Goal: Communication & Community: Answer question/provide support

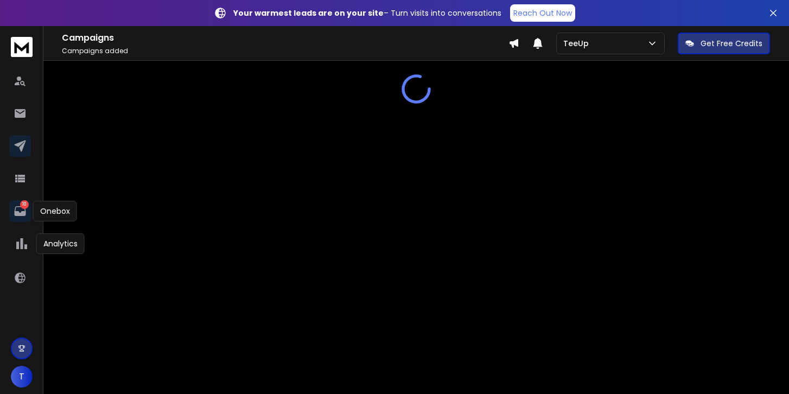
click at [21, 220] on link "10" at bounding box center [20, 211] width 22 height 22
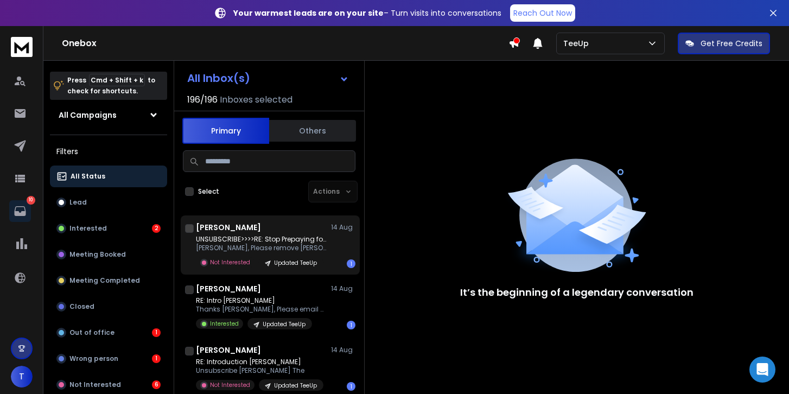
click at [237, 233] on div "[PERSON_NAME] [DATE] UNSUBSCRIBE>>>>RE: Stop Prepaying for Empty Evan, Please r…" at bounding box center [276, 245] width 160 height 46
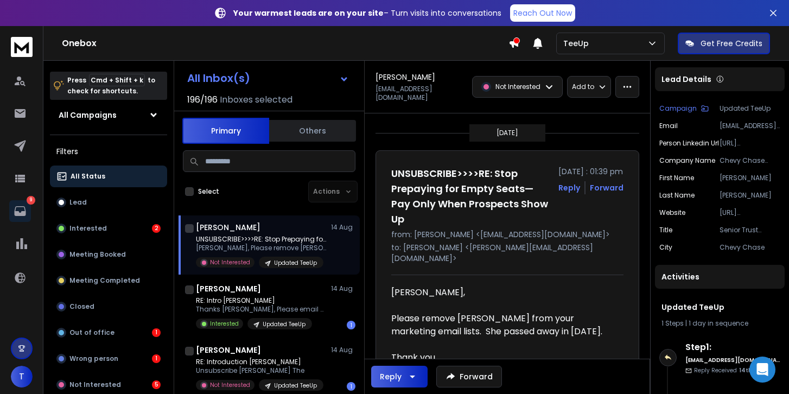
click at [632, 85] on icon "button" at bounding box center [628, 87] width 10 height 10
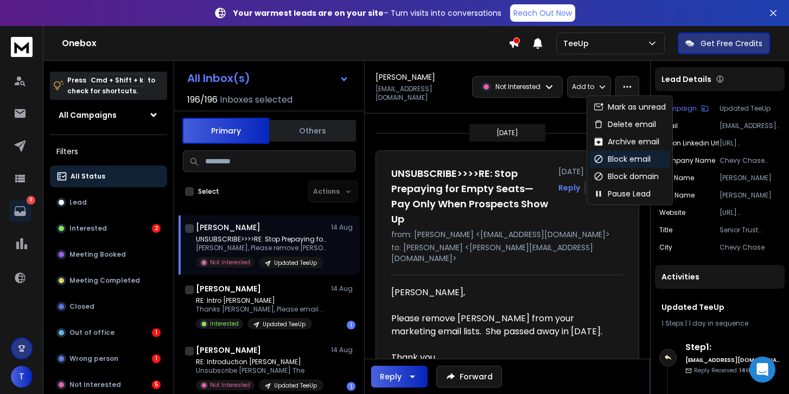
click at [650, 160] on div "Block email" at bounding box center [622, 159] width 57 height 11
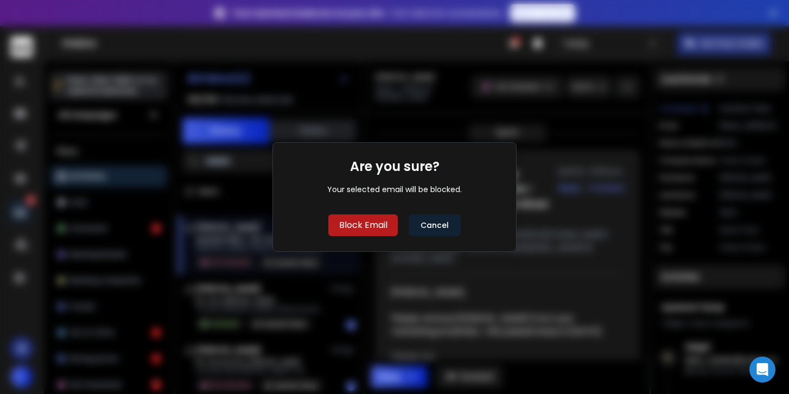
click at [352, 227] on button "Block Email" at bounding box center [362, 225] width 69 height 22
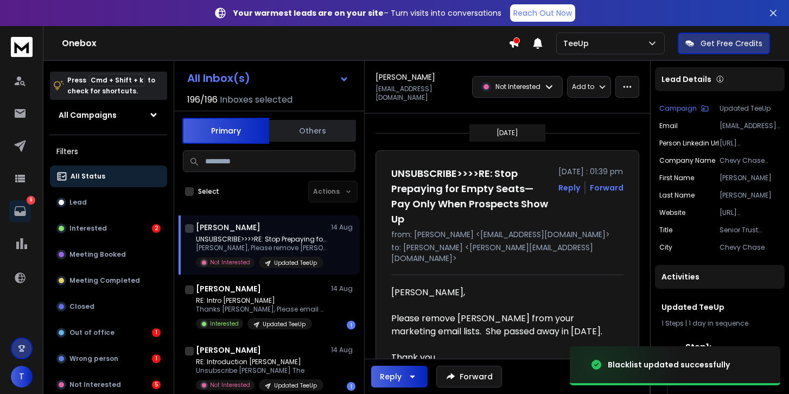
click at [639, 78] on button "button" at bounding box center [628, 87] width 24 height 22
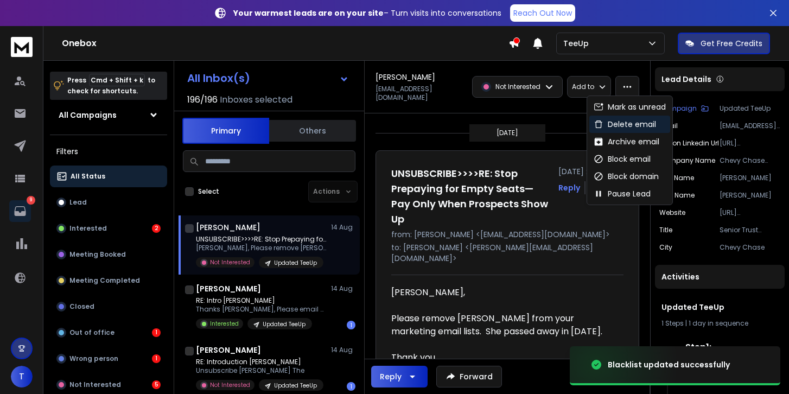
click at [659, 125] on div "Delete email" at bounding box center [630, 124] width 81 height 17
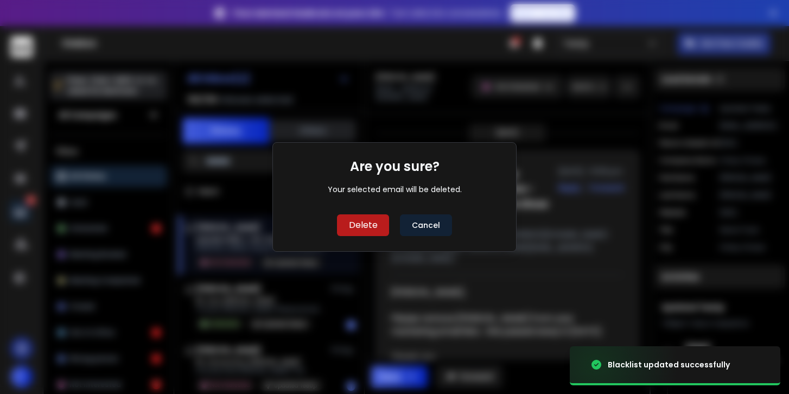
click at [376, 217] on button "Delete" at bounding box center [363, 225] width 52 height 22
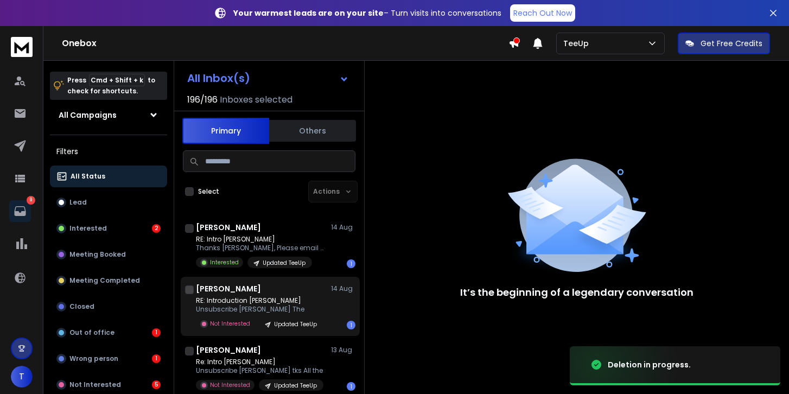
click at [288, 293] on div "[PERSON_NAME] [DATE]" at bounding box center [276, 288] width 160 height 11
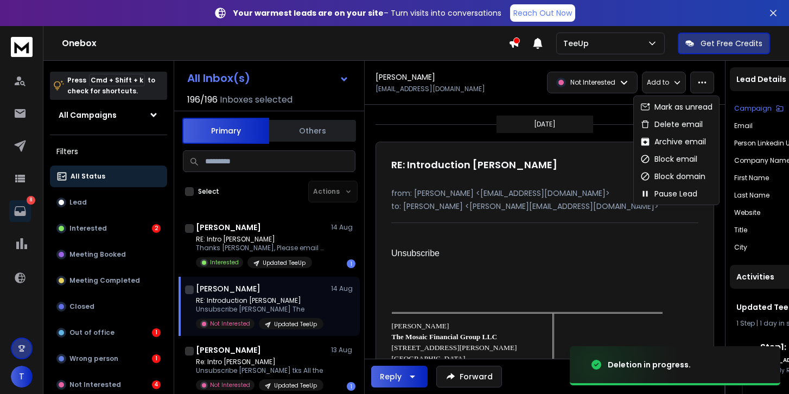
click at [704, 78] on button "button" at bounding box center [702, 83] width 24 height 22
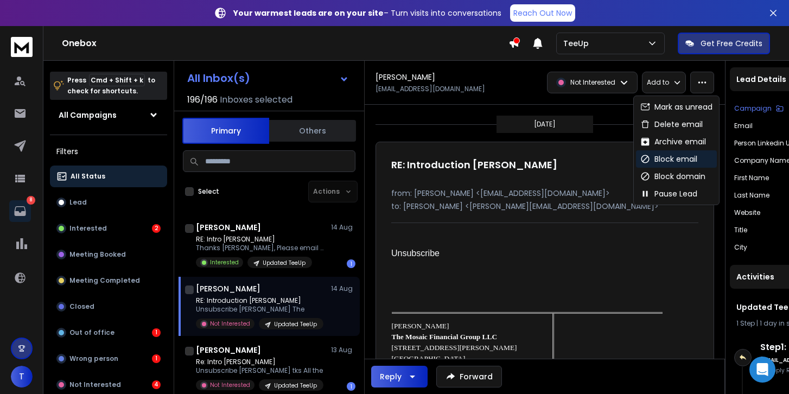
click at [690, 161] on div "Block email" at bounding box center [669, 159] width 57 height 11
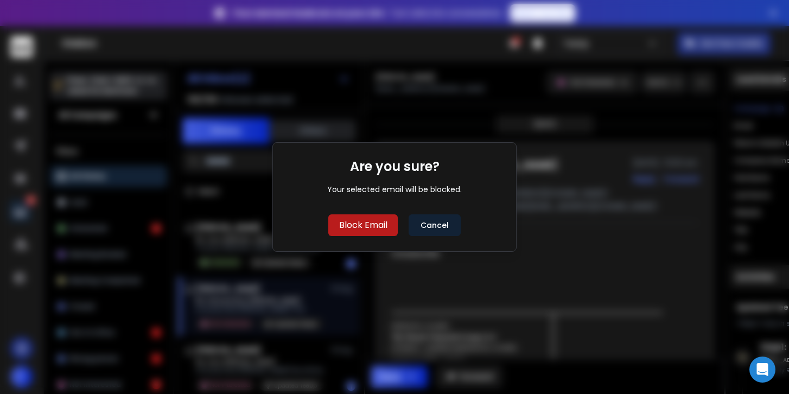
click at [382, 233] on button "Block Email" at bounding box center [362, 225] width 69 height 22
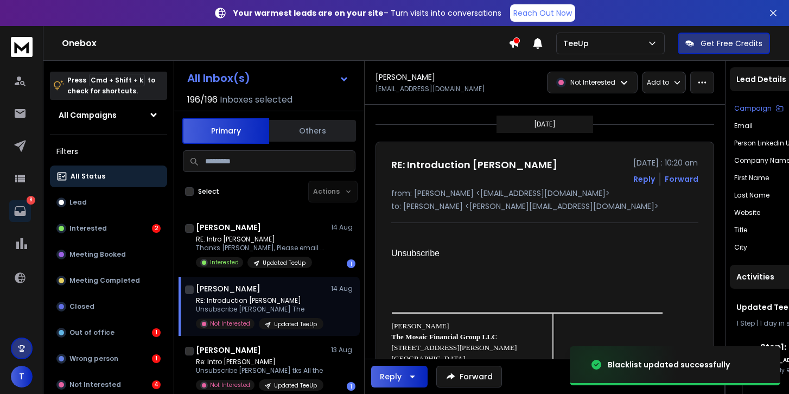
click at [707, 79] on icon "button" at bounding box center [703, 83] width 10 height 10
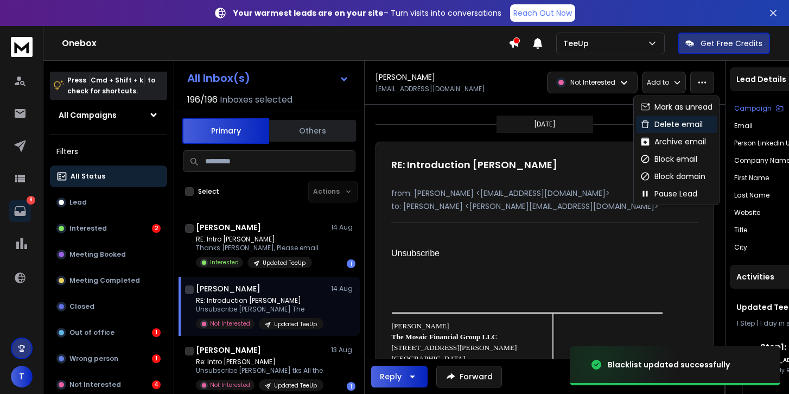
click at [694, 124] on div "Delete email" at bounding box center [672, 124] width 62 height 11
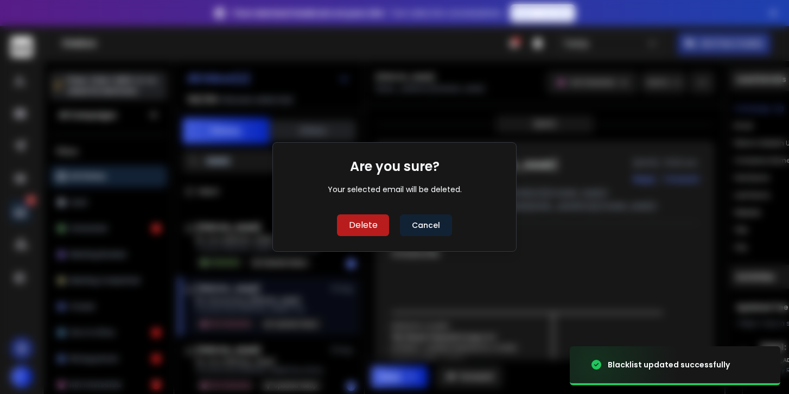
click at [381, 221] on button "Delete" at bounding box center [363, 225] width 52 height 22
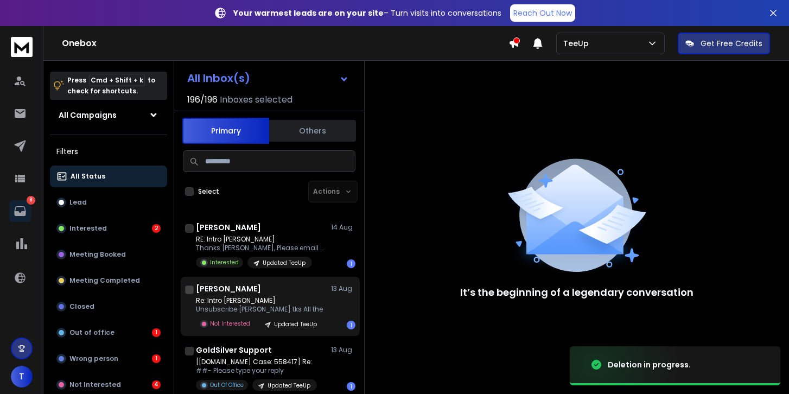
click at [305, 296] on p "Re: Intro [PERSON_NAME]" at bounding box center [260, 300] width 128 height 9
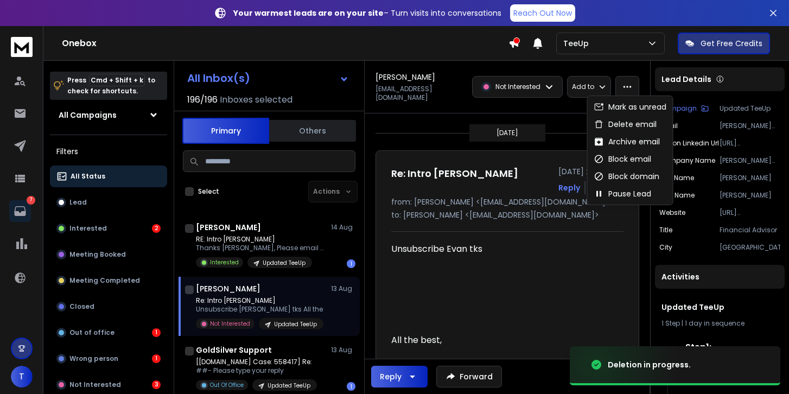
click at [632, 86] on icon "button" at bounding box center [628, 87] width 10 height 10
click at [646, 160] on div "Block email" at bounding box center [622, 159] width 57 height 11
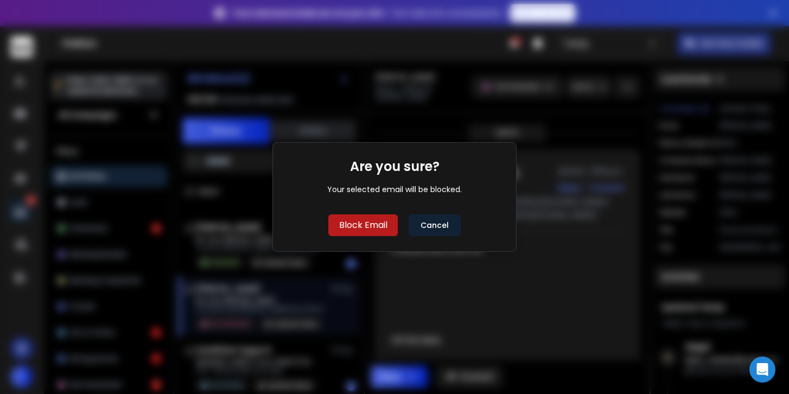
click at [390, 216] on button "Block Email" at bounding box center [362, 225] width 69 height 22
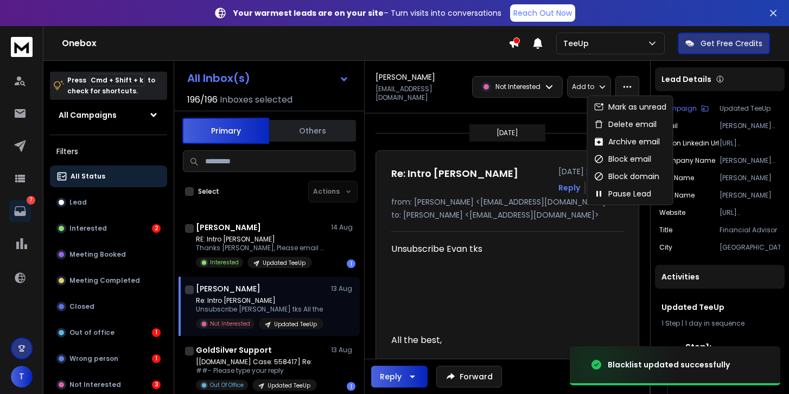
click at [639, 84] on button "button" at bounding box center [628, 87] width 24 height 22
click at [664, 129] on div "Delete email" at bounding box center [630, 124] width 81 height 17
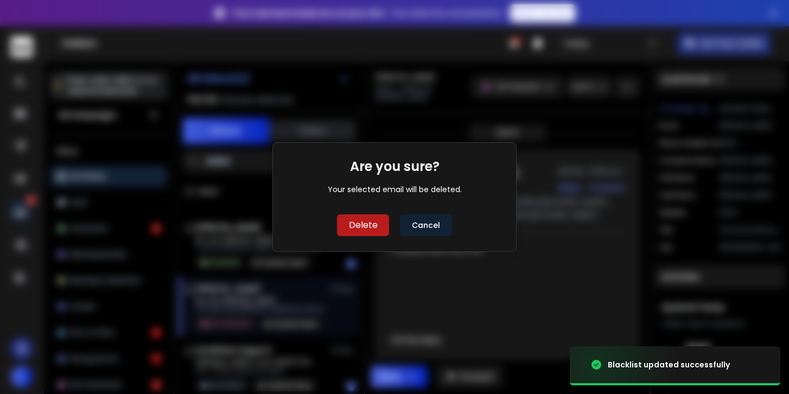
click at [360, 219] on button "Delete" at bounding box center [363, 225] width 52 height 22
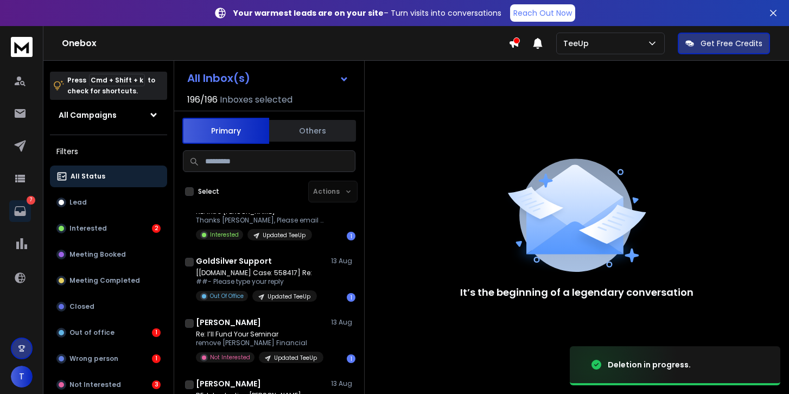
scroll to position [53, 0]
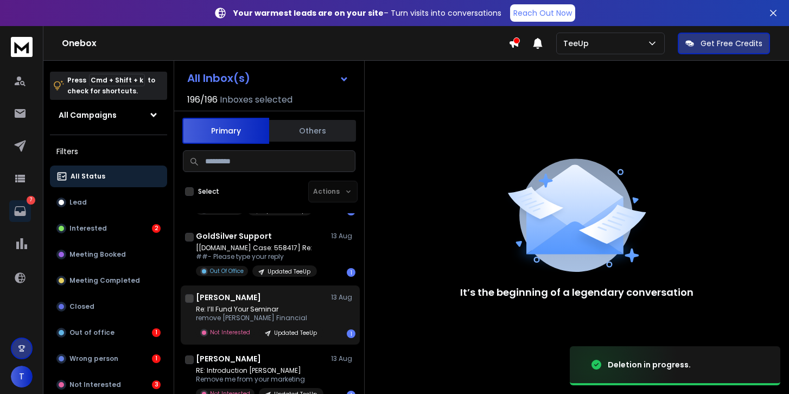
click at [265, 306] on p "Re: I’ll Fund Your Seminar" at bounding box center [260, 309] width 128 height 9
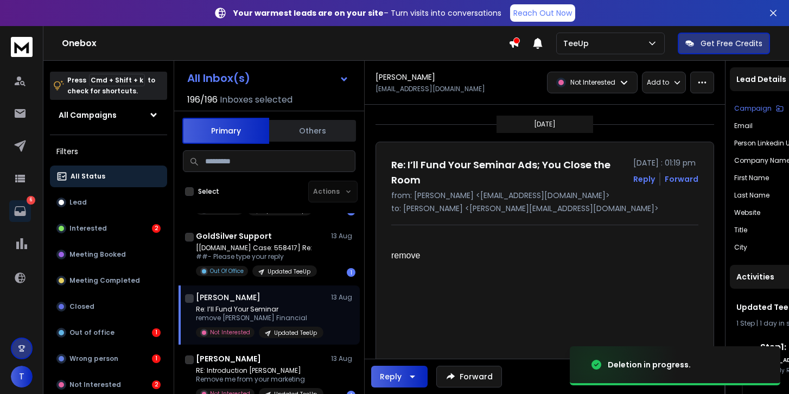
click at [700, 86] on button "button" at bounding box center [702, 83] width 24 height 22
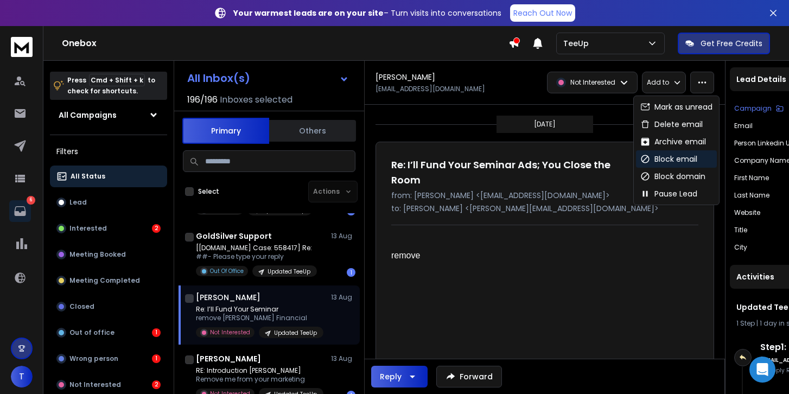
click at [687, 158] on div "Block email" at bounding box center [669, 159] width 57 height 11
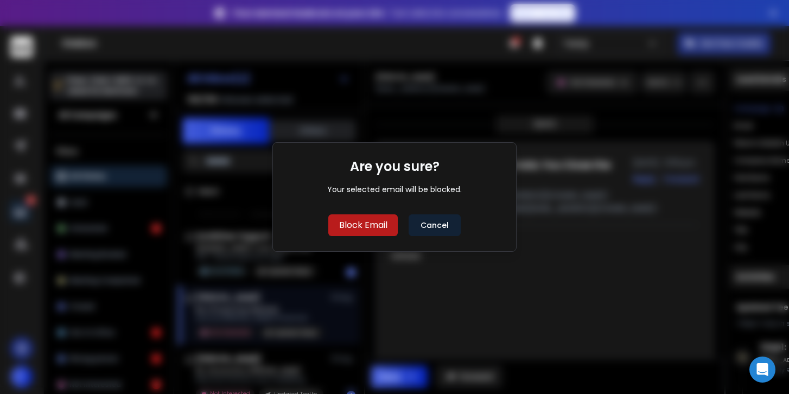
click at [385, 226] on button "Block Email" at bounding box center [362, 225] width 69 height 22
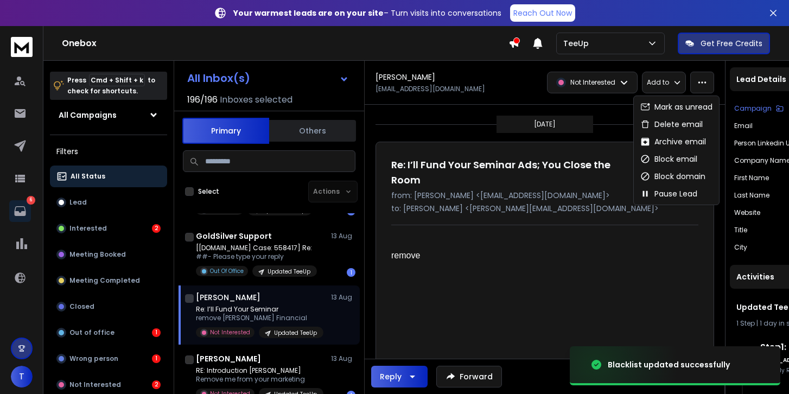
click at [706, 85] on icon "button" at bounding box center [703, 83] width 10 height 10
click at [677, 124] on div "Delete email" at bounding box center [672, 124] width 62 height 11
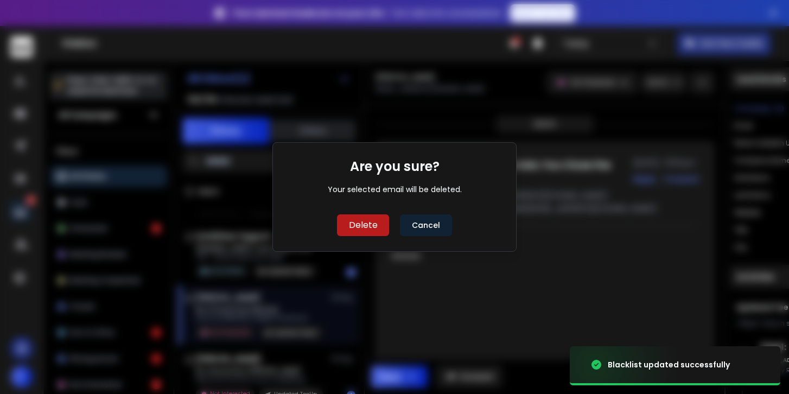
click at [373, 224] on button "Delete" at bounding box center [363, 225] width 52 height 22
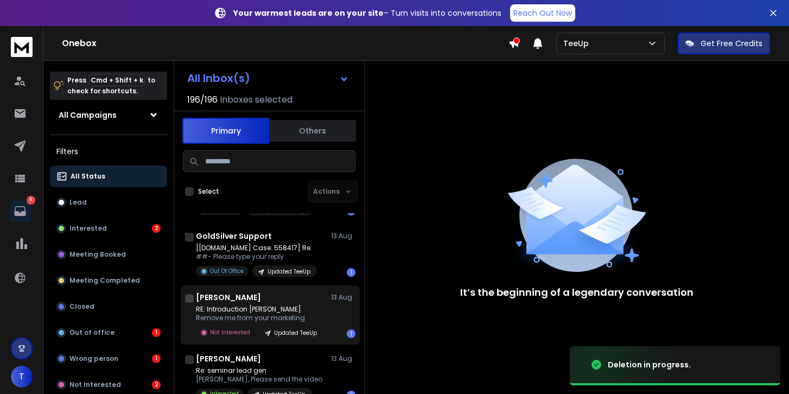
scroll to position [75, 0]
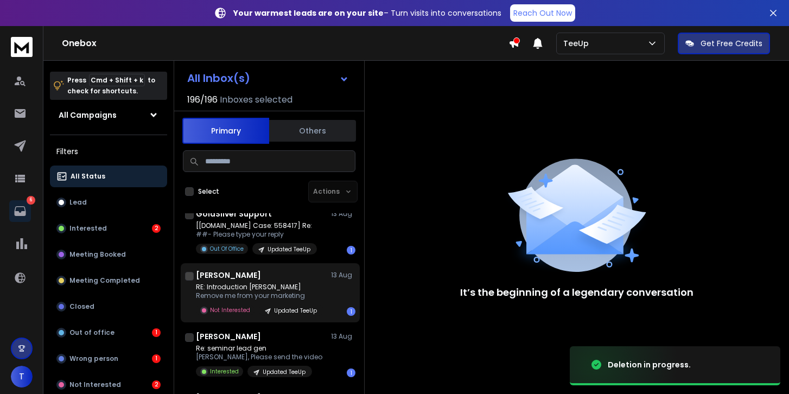
click at [267, 289] on p "RE: Introduction [PERSON_NAME]" at bounding box center [260, 287] width 128 height 9
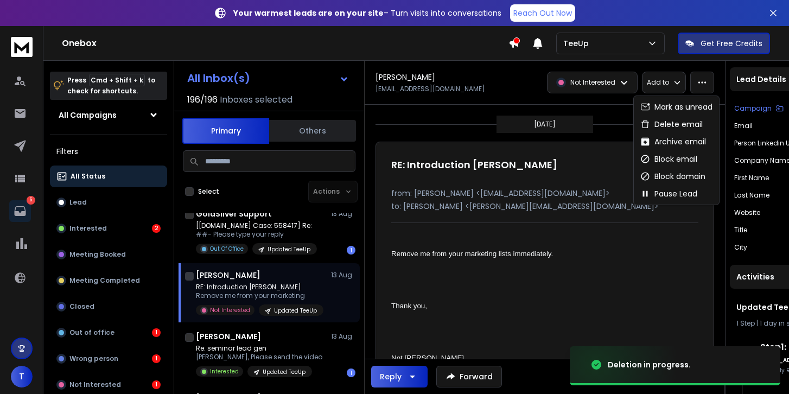
click at [710, 74] on button "button" at bounding box center [702, 83] width 24 height 22
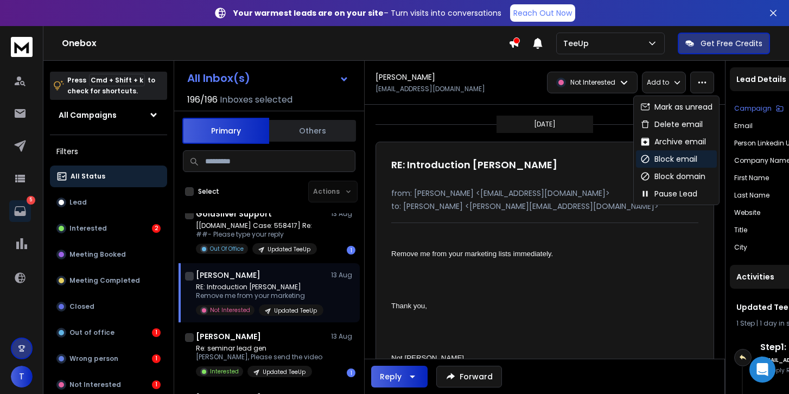
click at [695, 161] on div "Block email" at bounding box center [669, 159] width 57 height 11
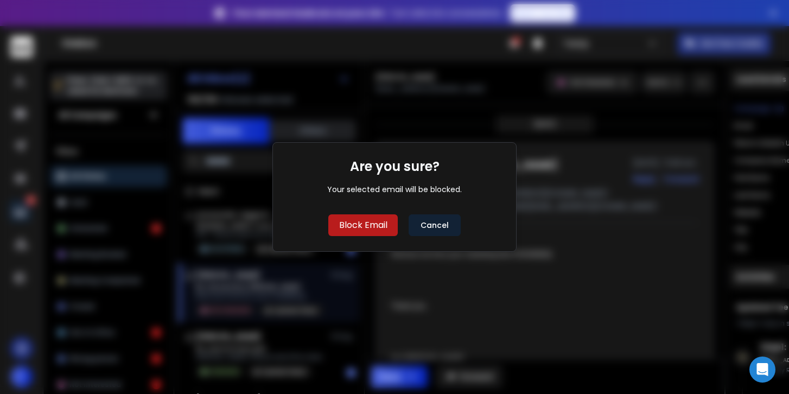
click at [369, 227] on button "Block Email" at bounding box center [362, 225] width 69 height 22
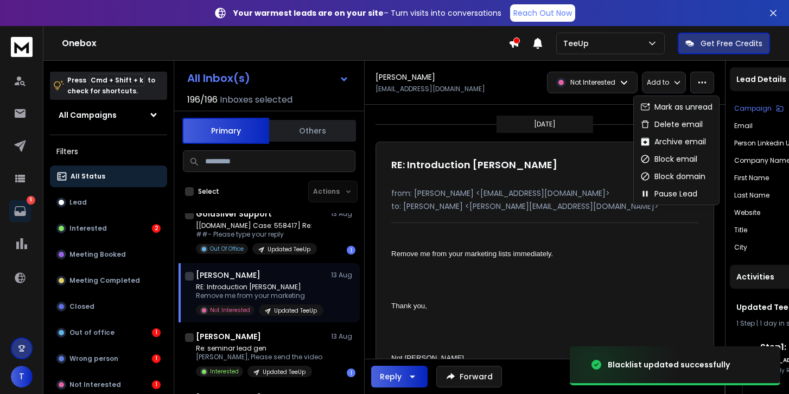
click at [707, 83] on icon "button" at bounding box center [703, 82] width 8 height 2
click at [693, 122] on div "Delete email" at bounding box center [672, 124] width 62 height 11
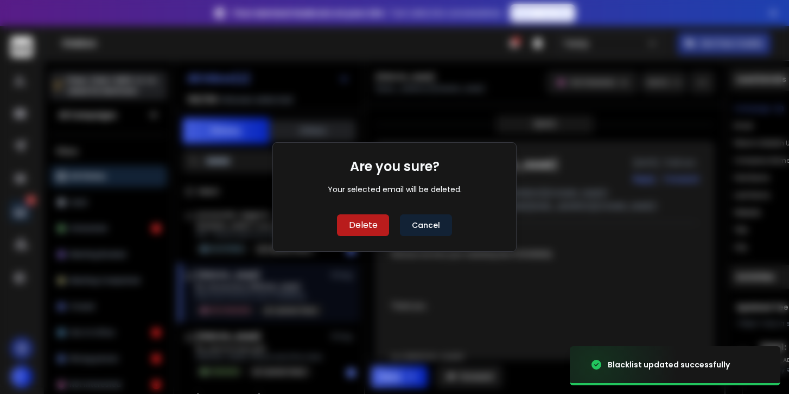
click at [375, 230] on button "Delete" at bounding box center [363, 225] width 52 height 22
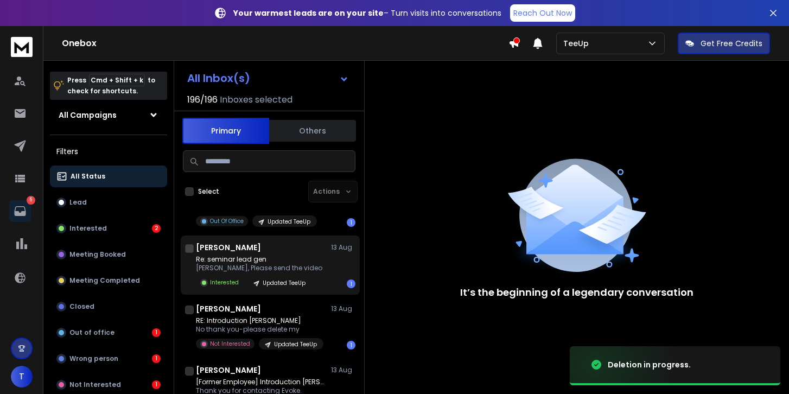
scroll to position [103, 0]
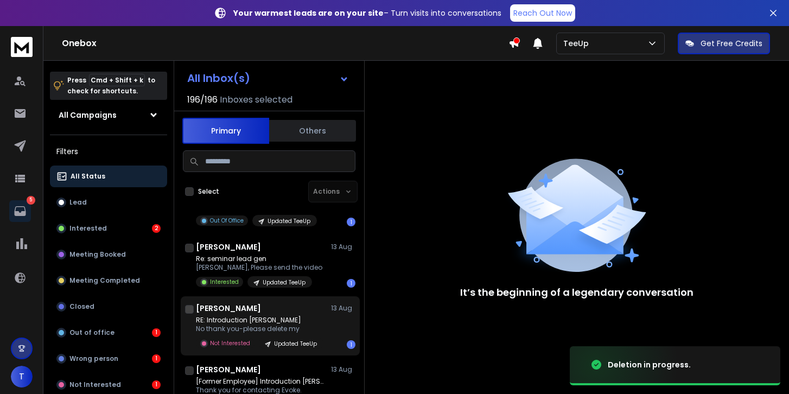
click at [309, 321] on p "RE: Introduction [PERSON_NAME]" at bounding box center [260, 320] width 128 height 9
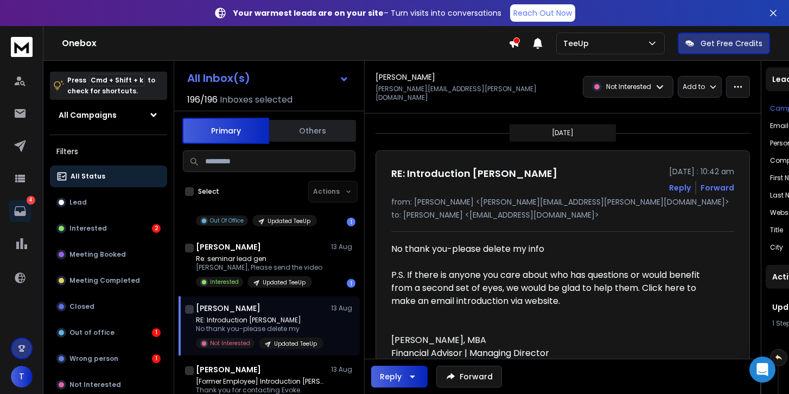
click at [743, 82] on icon "button" at bounding box center [738, 87] width 10 height 10
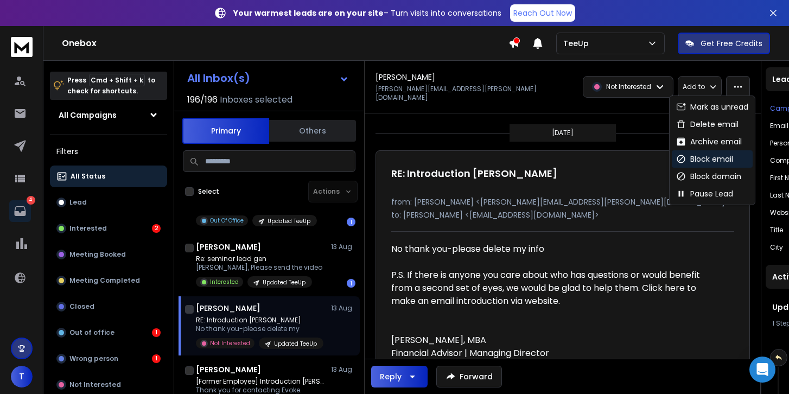
click at [731, 160] on div "Block email" at bounding box center [704, 159] width 57 height 11
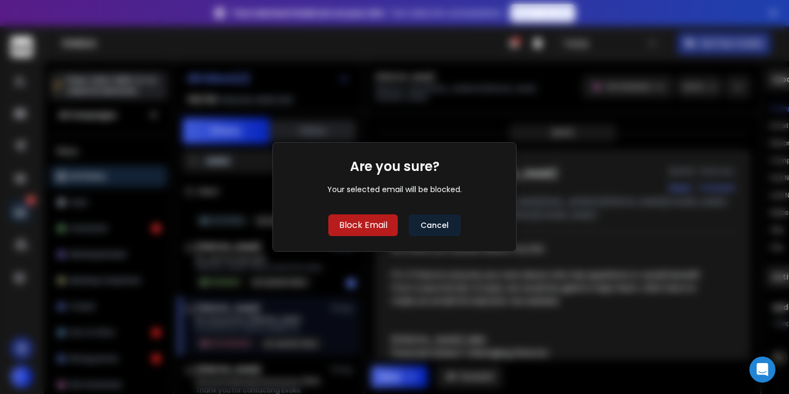
click at [382, 216] on button "Block Email" at bounding box center [362, 225] width 69 height 22
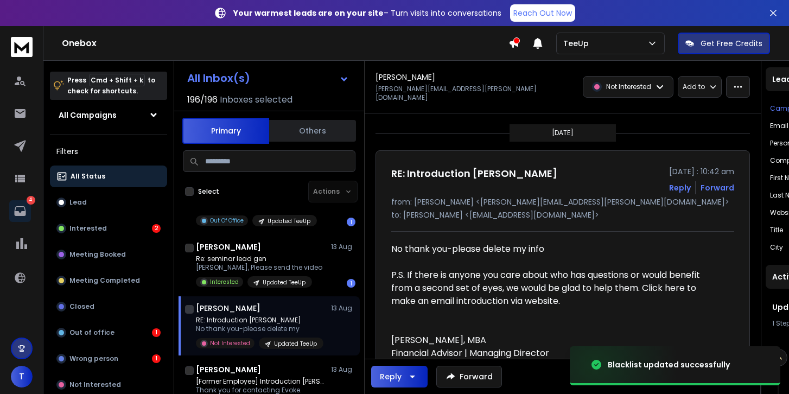
click at [750, 76] on button "button" at bounding box center [738, 87] width 24 height 22
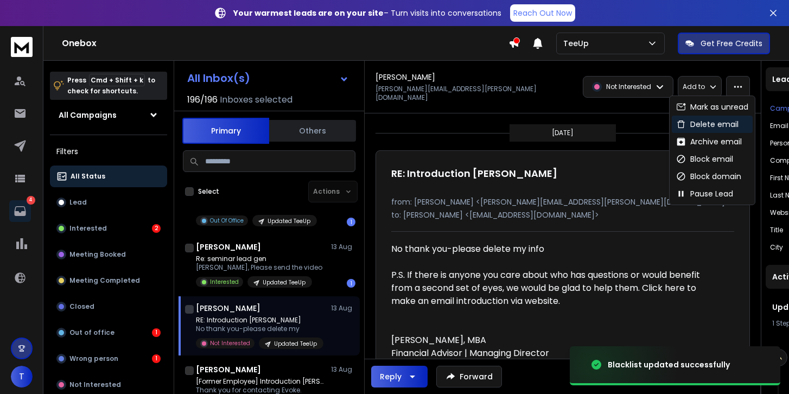
click at [731, 118] on div "Delete email" at bounding box center [712, 124] width 81 height 17
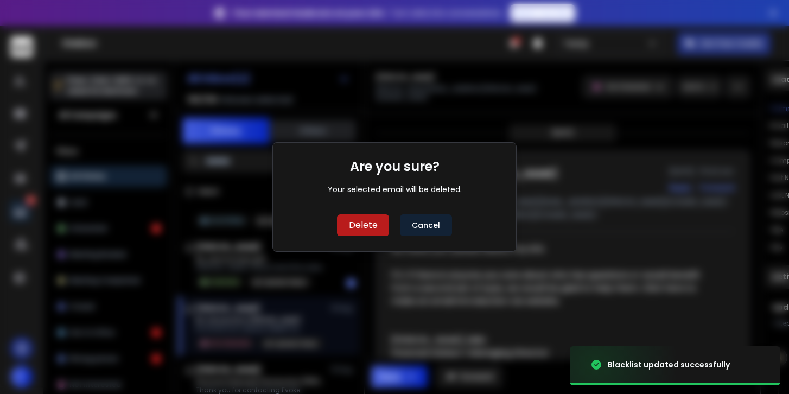
click at [372, 229] on button "Delete" at bounding box center [363, 225] width 52 height 22
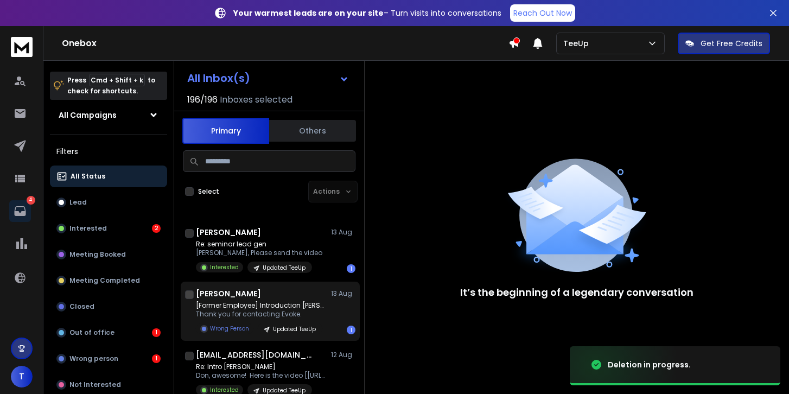
scroll to position [123, 0]
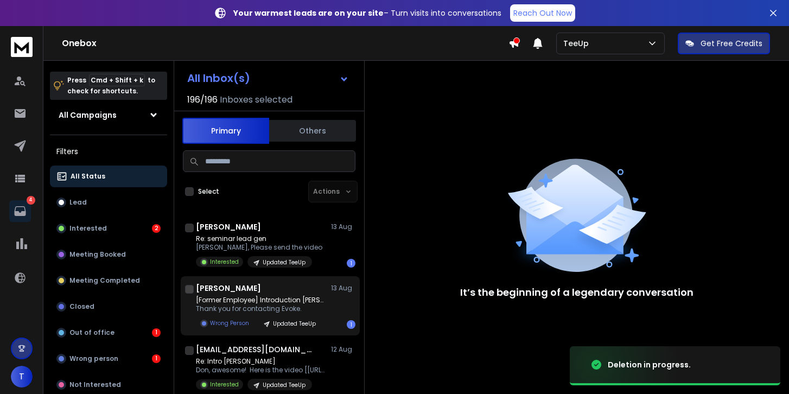
click at [242, 301] on p "[Former Employee] Introduction [PERSON_NAME]" at bounding box center [261, 300] width 130 height 9
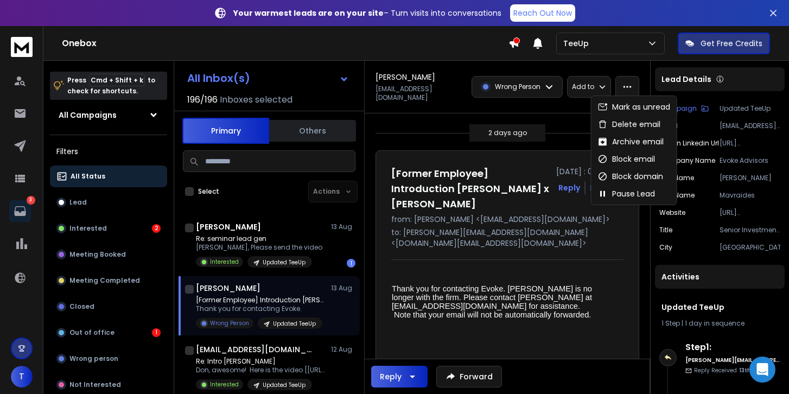
click at [632, 84] on icon "button" at bounding box center [628, 87] width 10 height 10
click at [641, 161] on div "Block email" at bounding box center [626, 159] width 57 height 11
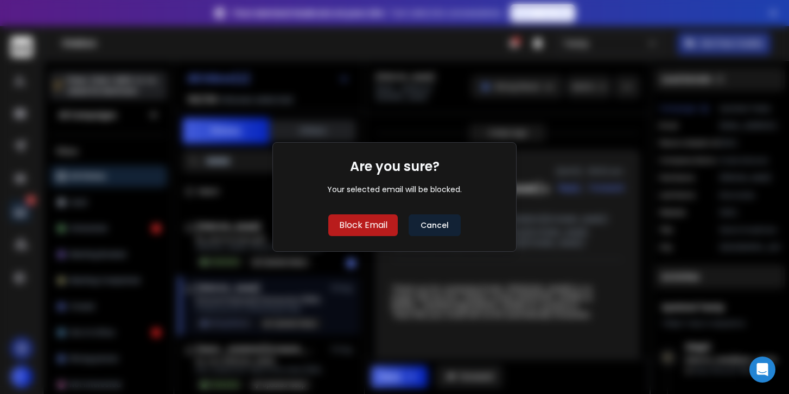
click at [390, 217] on button "Block Email" at bounding box center [362, 225] width 69 height 22
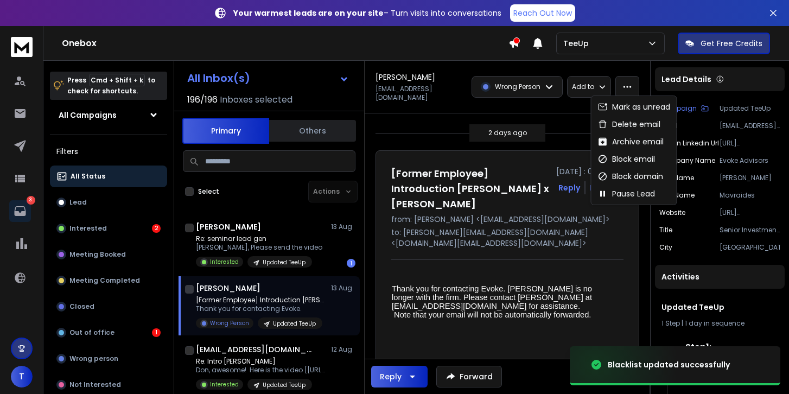
click at [639, 77] on button "button" at bounding box center [628, 87] width 24 height 22
click at [659, 122] on div "Delete email" at bounding box center [629, 124] width 62 height 11
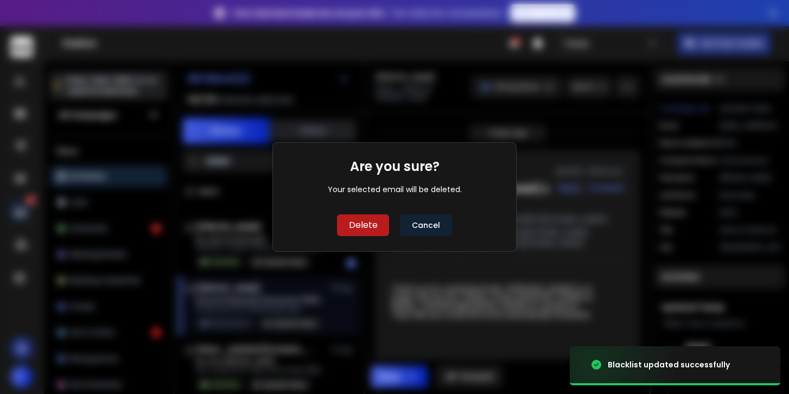
click at [375, 228] on button "Delete" at bounding box center [363, 225] width 52 height 22
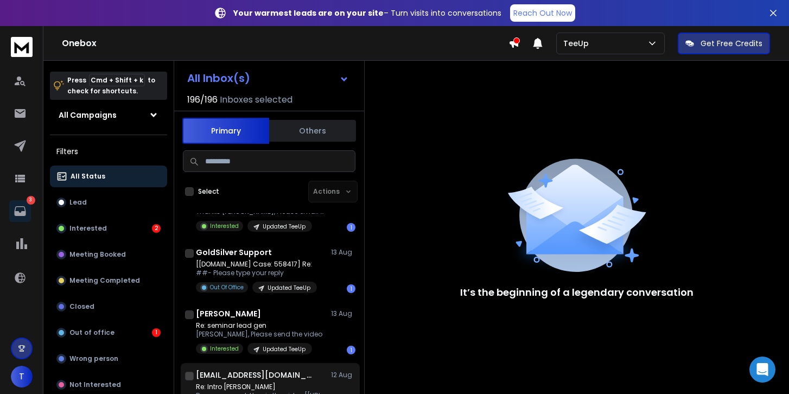
scroll to position [40, 0]
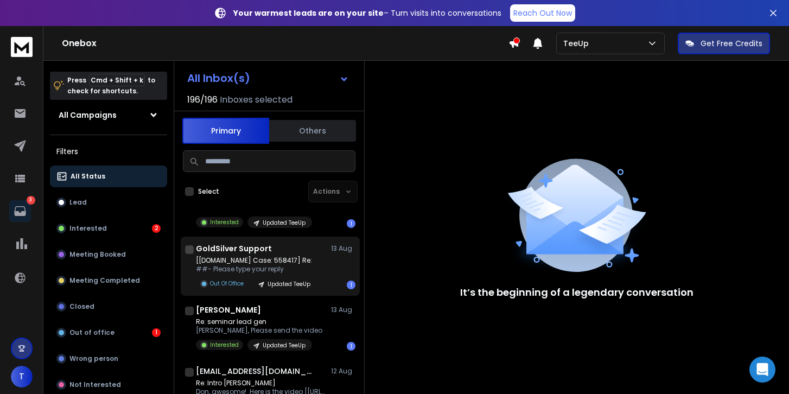
click at [286, 256] on p "[[DOMAIN_NAME] Case: 558417] Re:" at bounding box center [256, 260] width 121 height 9
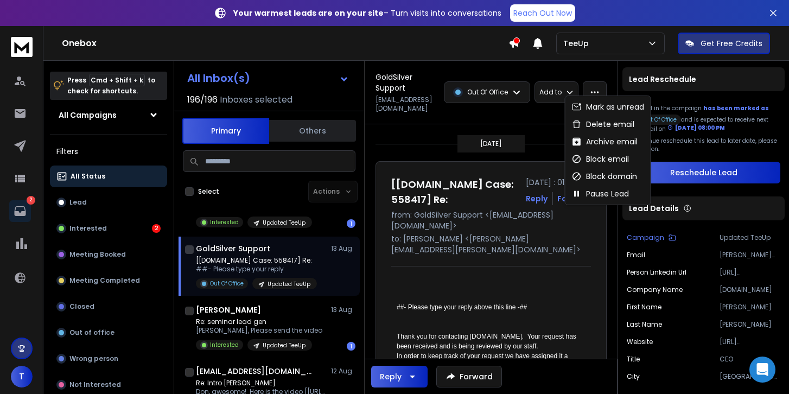
click at [607, 92] on button "button" at bounding box center [595, 92] width 24 height 22
click at [625, 122] on div "Delete email" at bounding box center [603, 124] width 62 height 11
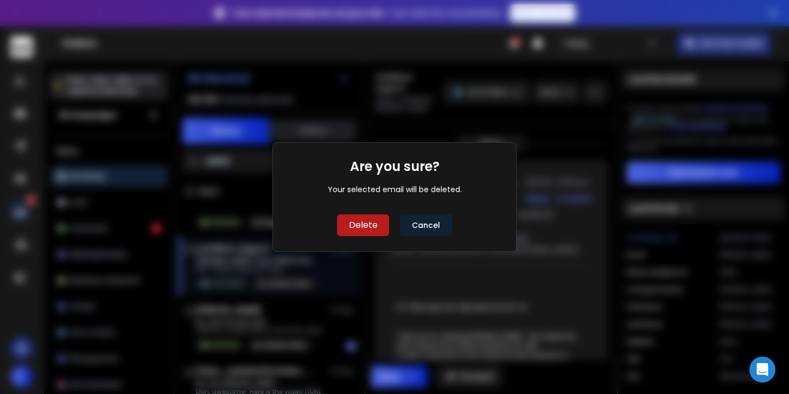
click at [363, 220] on button "Delete" at bounding box center [363, 225] width 52 height 22
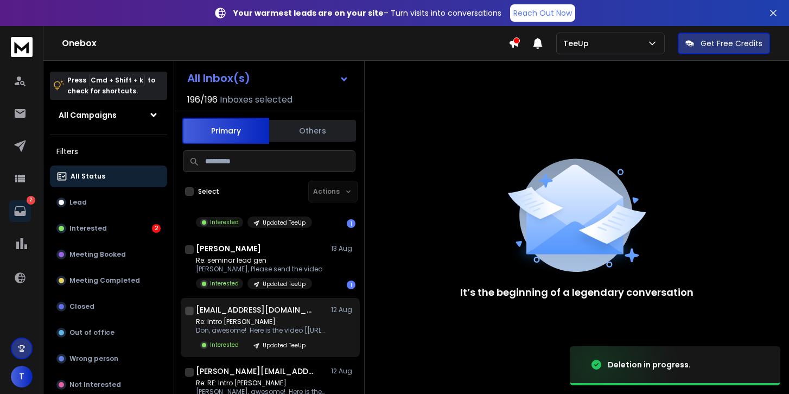
click at [302, 315] on div "[EMAIL_ADDRESS][DOMAIN_NAME] [DATE] Re: Intro [PERSON_NAME], awesome! Here is t…" at bounding box center [276, 328] width 160 height 46
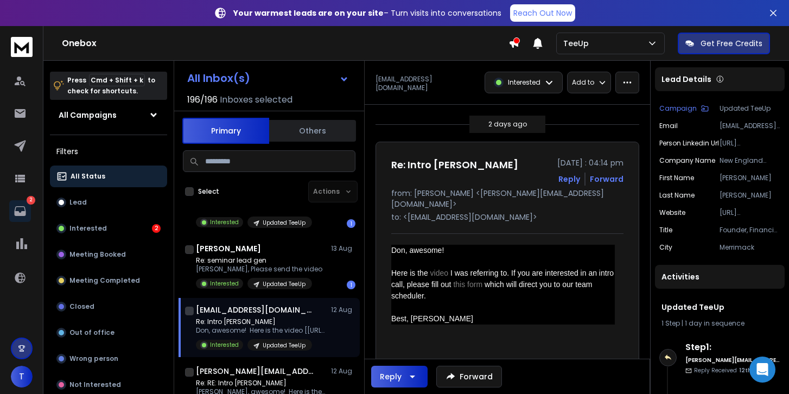
click at [440, 269] on link "video" at bounding box center [439, 273] width 18 height 9
click at [460, 278] on div "Here is the video I was referring to. If you are interested in an intro call, p…" at bounding box center [503, 285] width 224 height 34
click at [460, 280] on link "this form" at bounding box center [467, 284] width 29 height 9
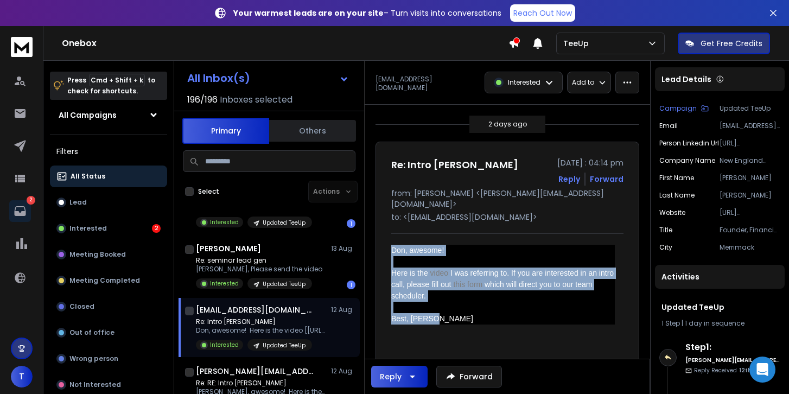
drag, startPoint x: 435, startPoint y: 307, endPoint x: 388, endPoint y: 238, distance: 83.7
copy div "Don, awesome! Here is the video I was referring to. If you are interested in an…"
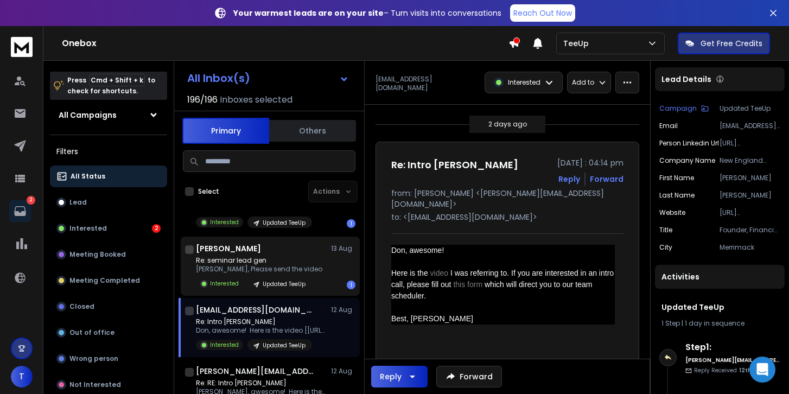
click at [280, 265] on p "[PERSON_NAME], Please send the video" at bounding box center [259, 269] width 126 height 9
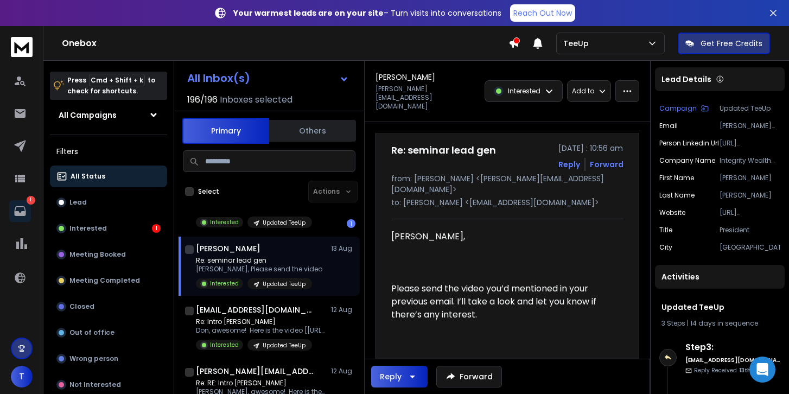
scroll to position [33, 0]
click at [383, 380] on div "Reply" at bounding box center [391, 376] width 22 height 11
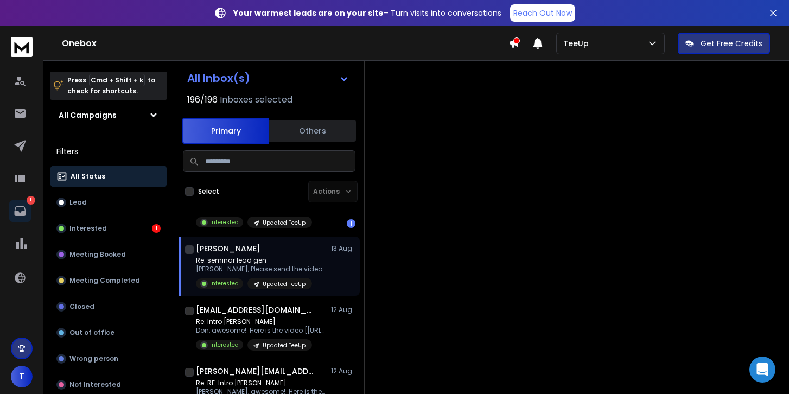
scroll to position [0, 0]
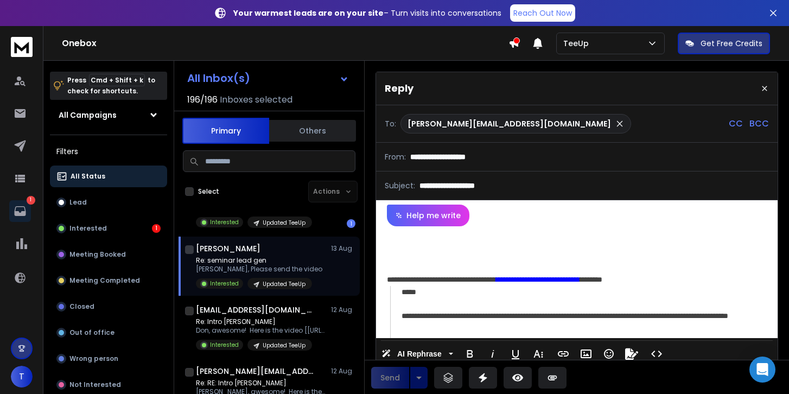
click at [426, 249] on div at bounding box center [577, 255] width 380 height 12
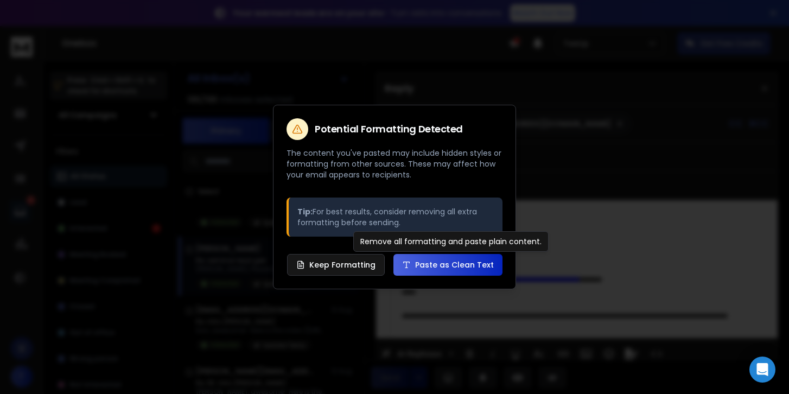
click at [432, 267] on button "Paste as Clean Text" at bounding box center [448, 265] width 109 height 22
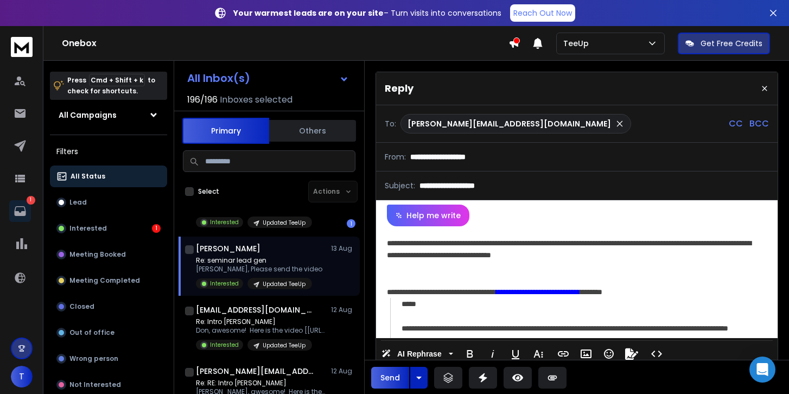
click at [398, 242] on div "**********" at bounding box center [575, 249] width 377 height 24
click at [446, 243] on div "**********" at bounding box center [575, 249] width 377 height 24
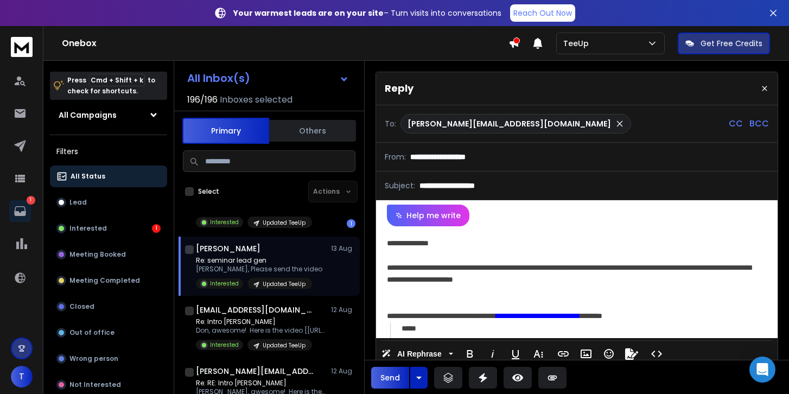
click at [437, 271] on div "**********" at bounding box center [575, 274] width 377 height 24
click at [560, 351] on icon "button" at bounding box center [563, 353] width 13 height 13
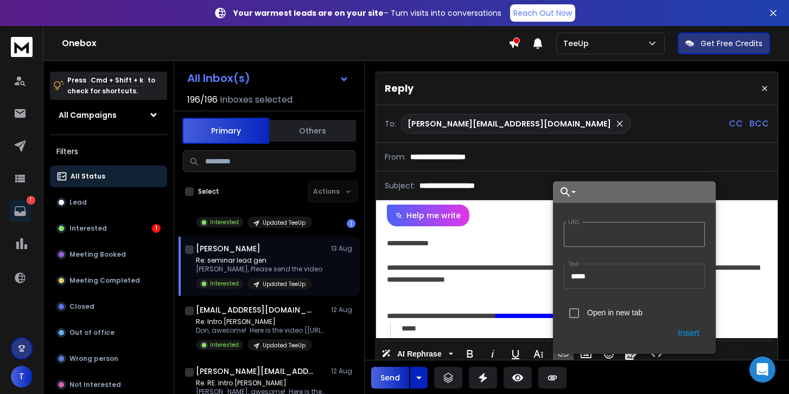
type input "**********"
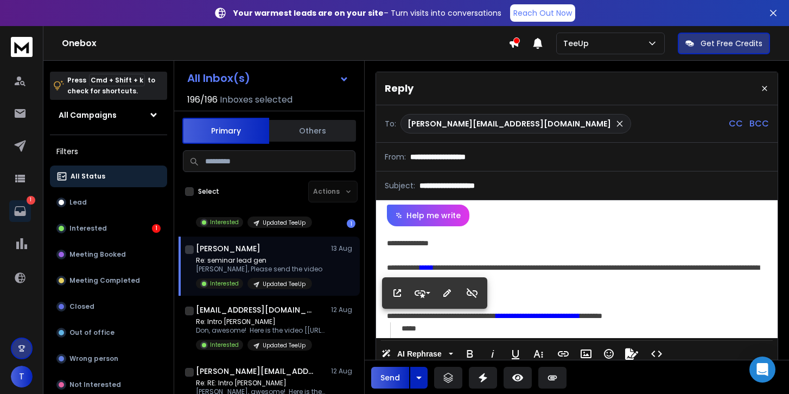
click at [584, 284] on div "**********" at bounding box center [575, 274] width 377 height 24
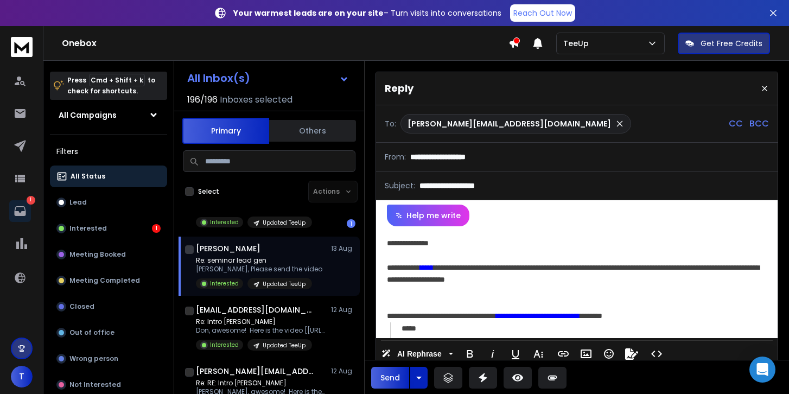
click at [693, 266] on div "**********" at bounding box center [575, 274] width 377 height 24
click at [572, 343] on div "Insert Link Insert Image Emoticons Signature" at bounding box center [597, 354] width 91 height 26
type input "****"
click at [566, 347] on icon "button" at bounding box center [563, 353] width 13 height 13
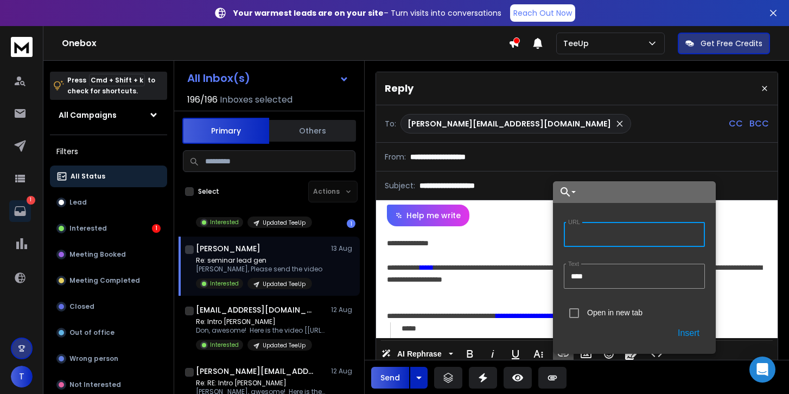
paste input "**********"
type input "**********"
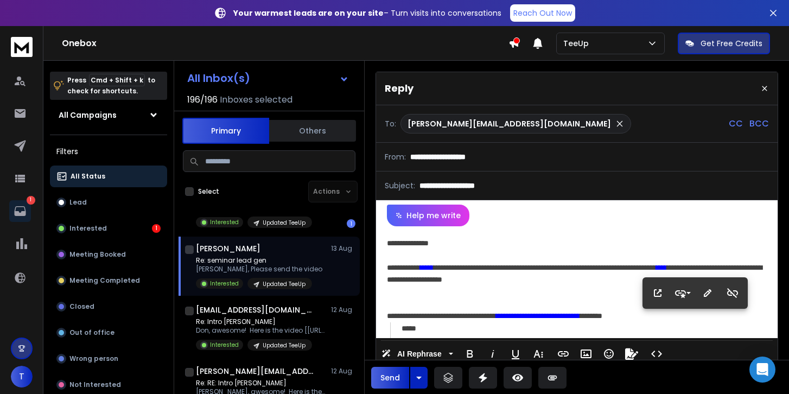
click at [543, 302] on div at bounding box center [577, 304] width 380 height 12
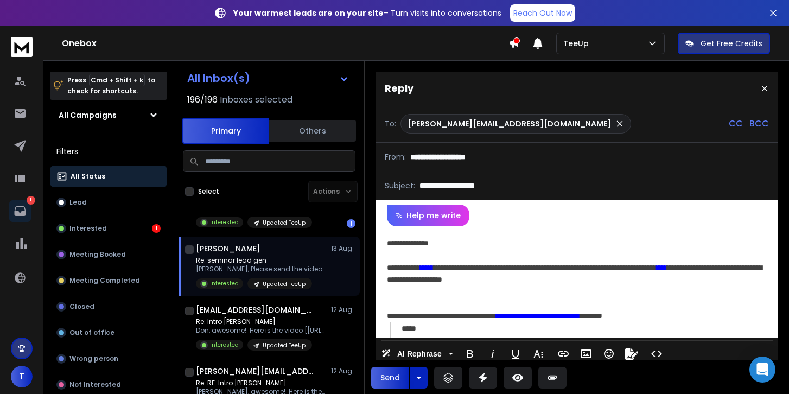
click at [478, 280] on div "**********" at bounding box center [575, 274] width 377 height 24
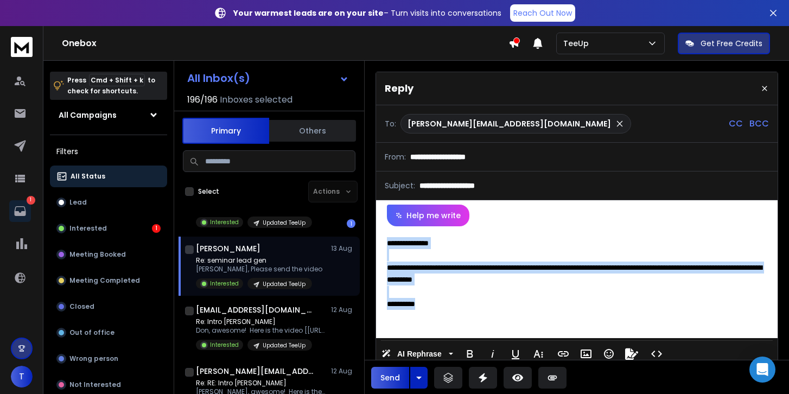
drag, startPoint x: 429, startPoint y: 301, endPoint x: 384, endPoint y: 240, distance: 75.3
click at [384, 240] on div "**********" at bounding box center [575, 282] width 398 height 112
click at [408, 298] on div "**********" at bounding box center [575, 304] width 377 height 12
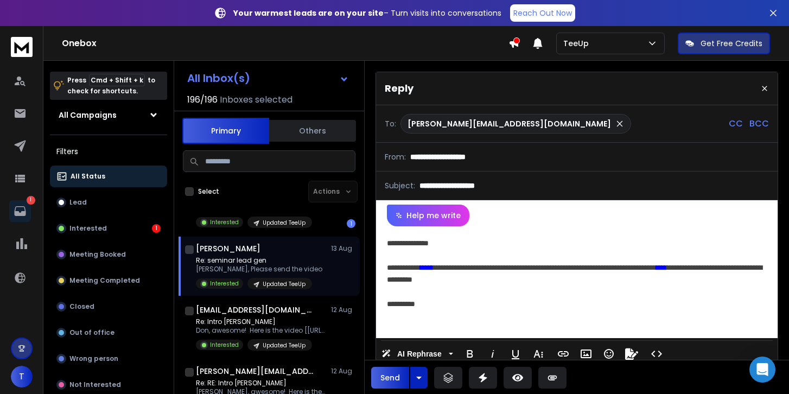
click at [391, 384] on button "Send" at bounding box center [390, 378] width 38 height 22
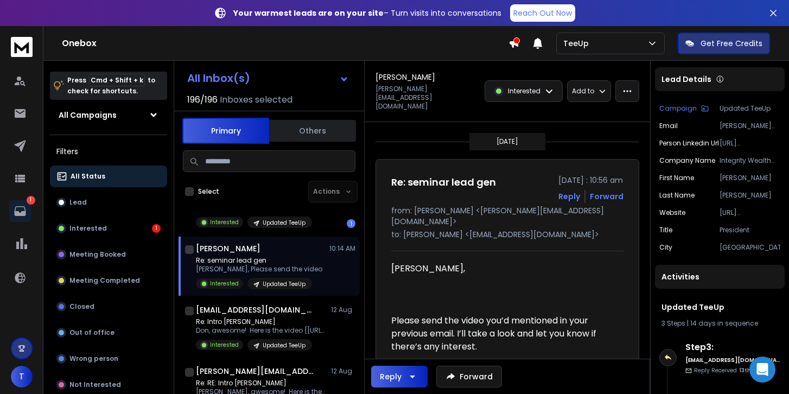
scroll to position [15, 0]
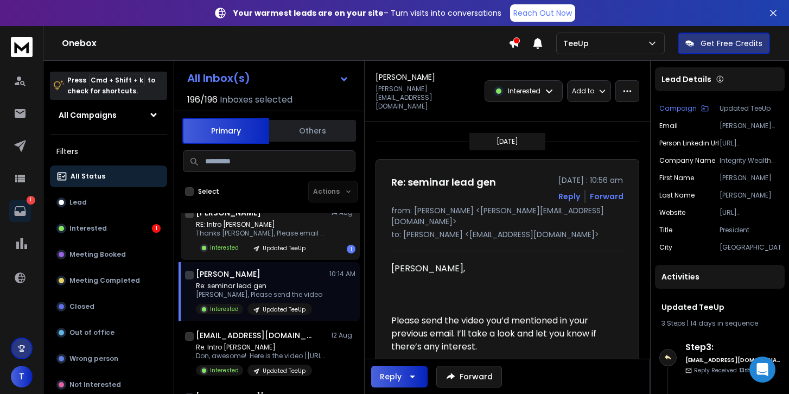
click at [268, 227] on p "RE: Intro [PERSON_NAME]" at bounding box center [261, 224] width 130 height 9
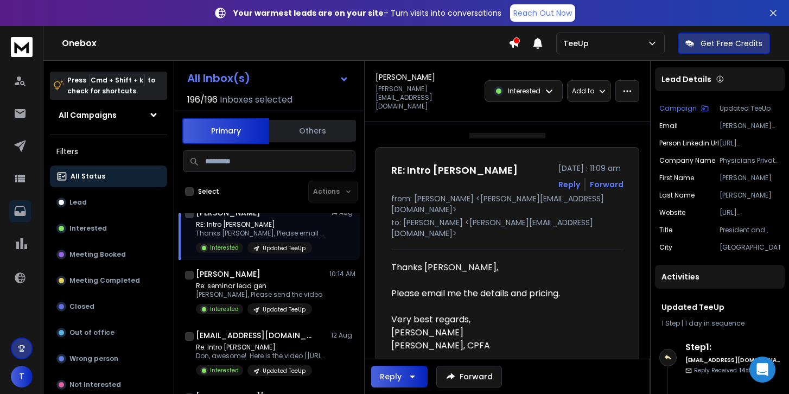
scroll to position [0, 0]
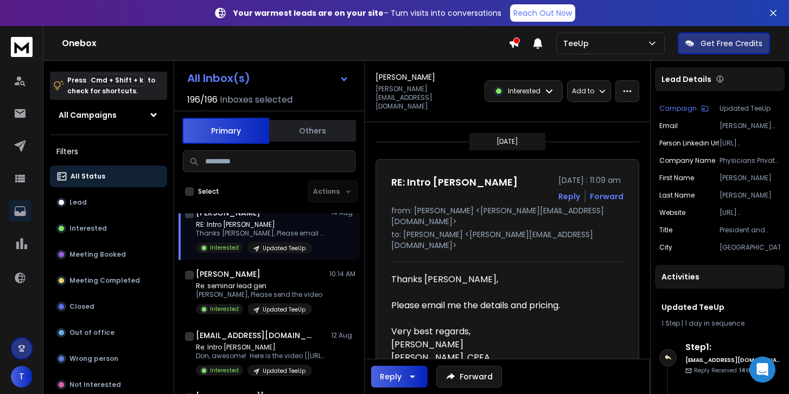
click at [392, 379] on div "Reply" at bounding box center [391, 376] width 22 height 11
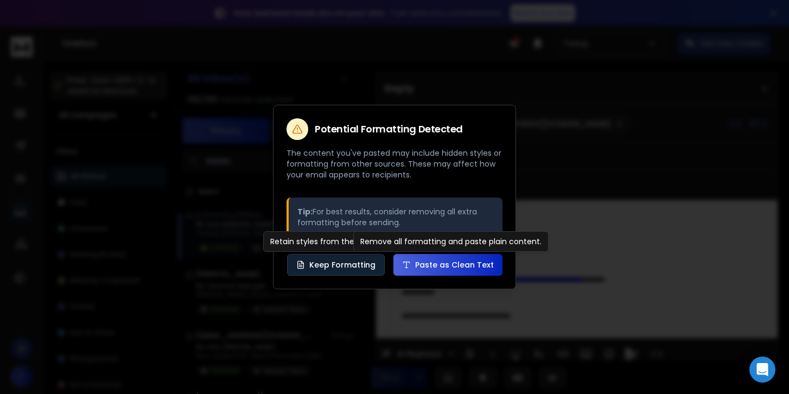
click at [372, 262] on button "Keep Formatting" at bounding box center [336, 265] width 98 height 22
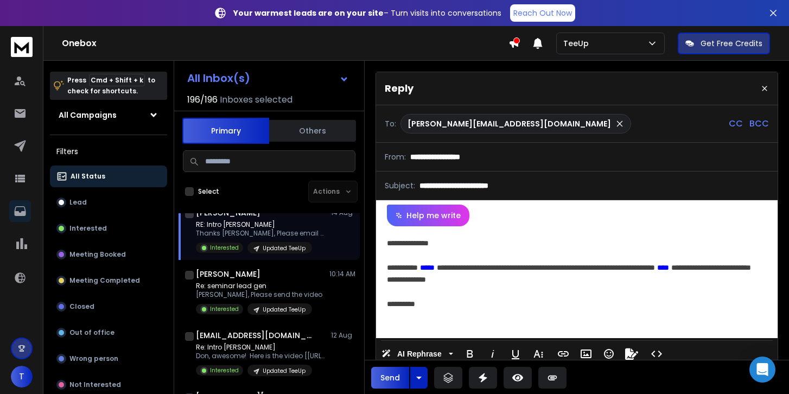
click at [396, 243] on div "**********" at bounding box center [575, 243] width 377 height 12
click at [427, 245] on div "**********" at bounding box center [575, 243] width 377 height 12
drag, startPoint x: 503, startPoint y: 268, endPoint x: 452, endPoint y: 266, distance: 51.1
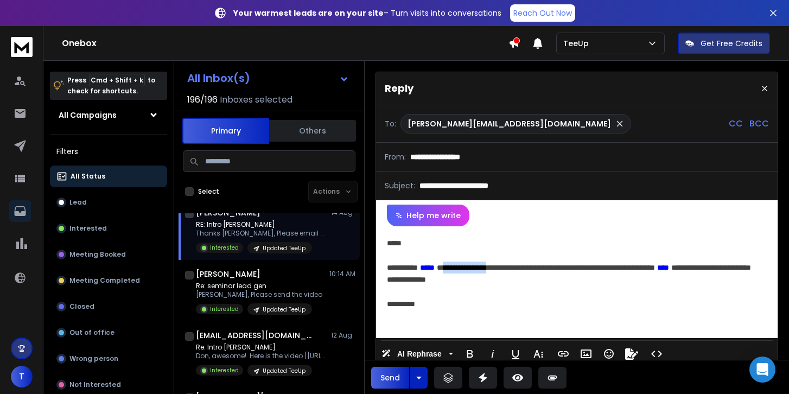
click at [452, 266] on div "**********" at bounding box center [575, 274] width 377 height 24
click at [465, 301] on div "**********" at bounding box center [575, 304] width 377 height 12
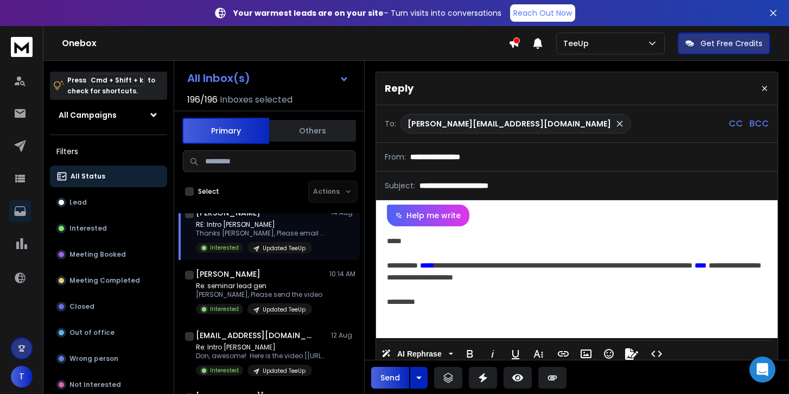
click at [392, 378] on button "Send" at bounding box center [390, 378] width 38 height 22
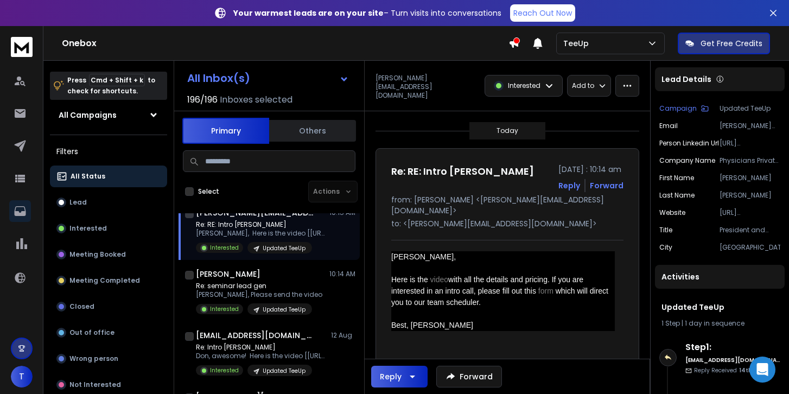
click at [392, 378] on div "Reply" at bounding box center [391, 376] width 22 height 11
